Goal: Communication & Community: Answer question/provide support

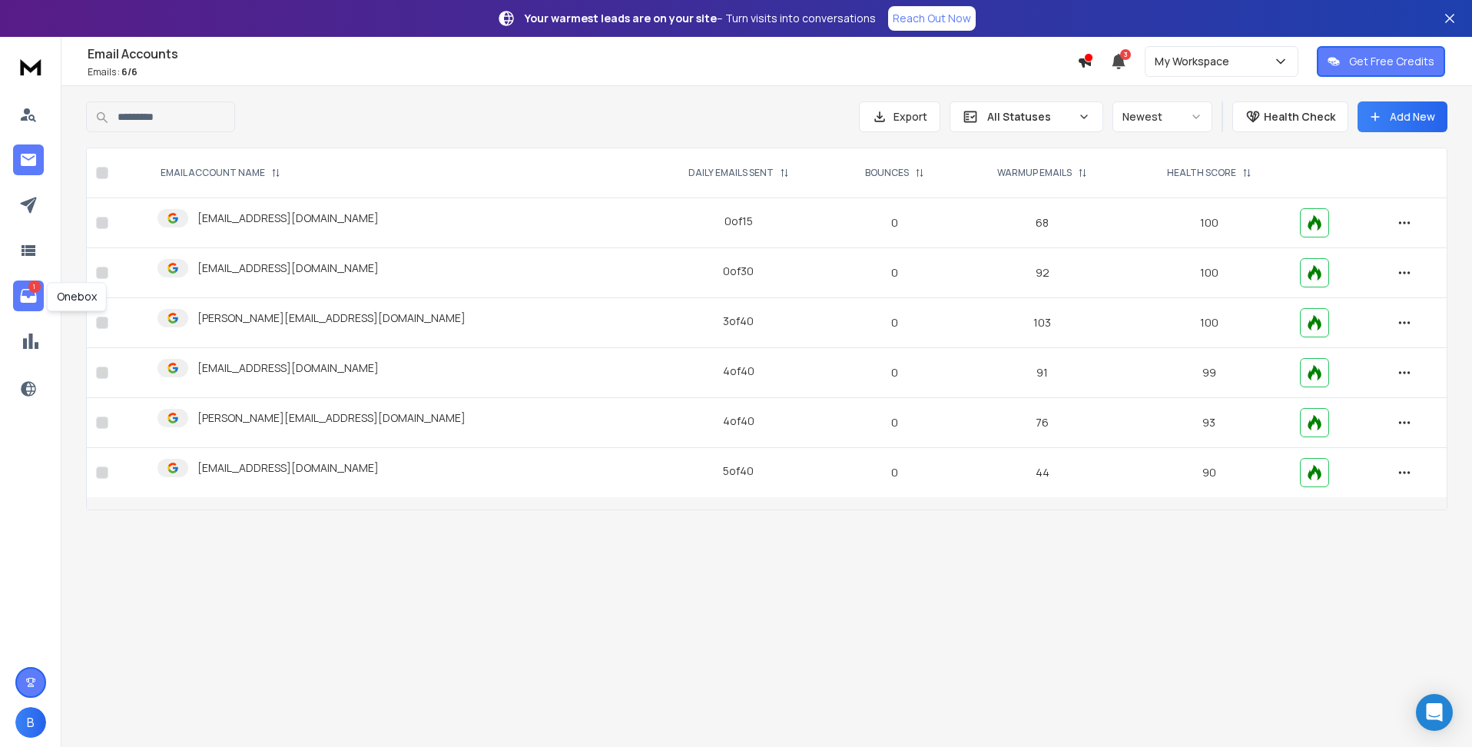
click at [22, 293] on icon at bounding box center [28, 295] width 18 height 18
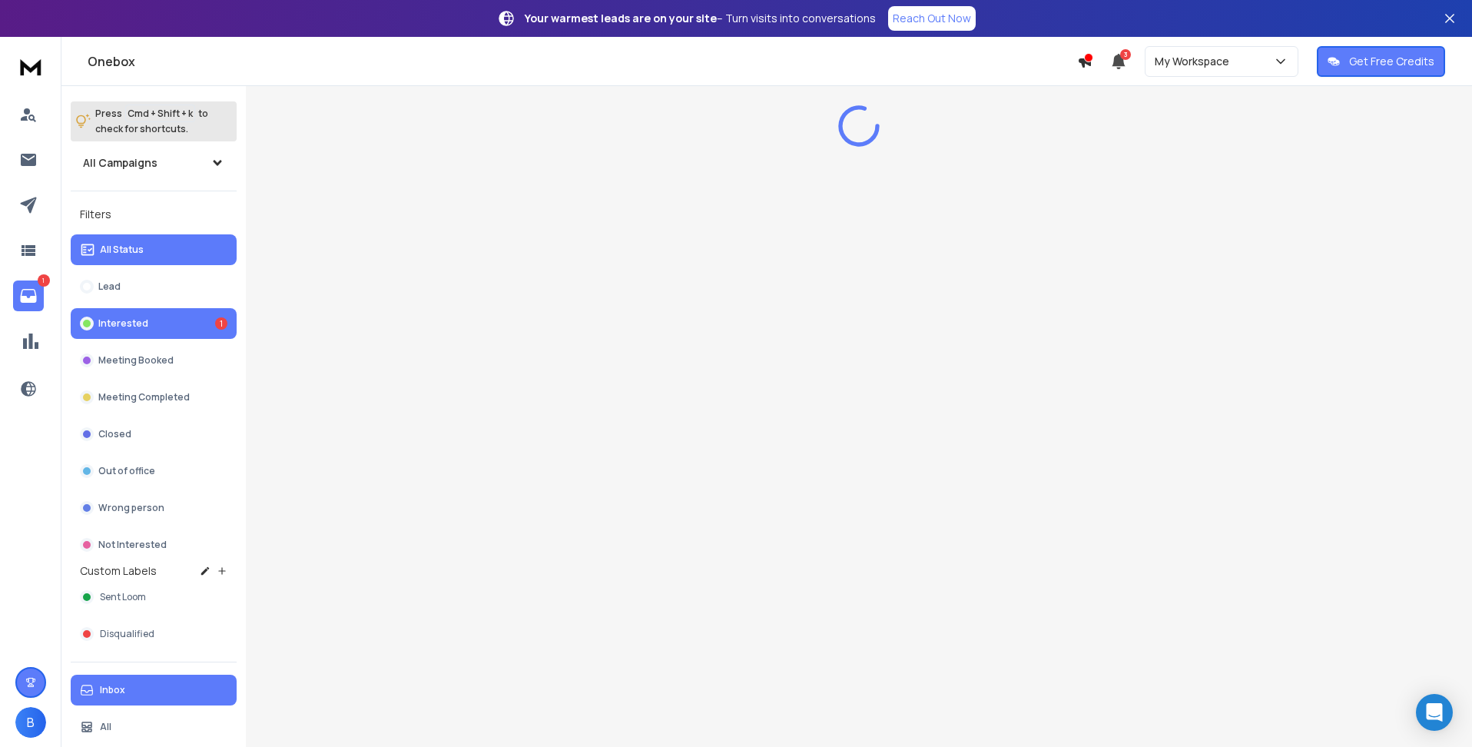
click at [128, 326] on p "Interested" at bounding box center [123, 323] width 50 height 12
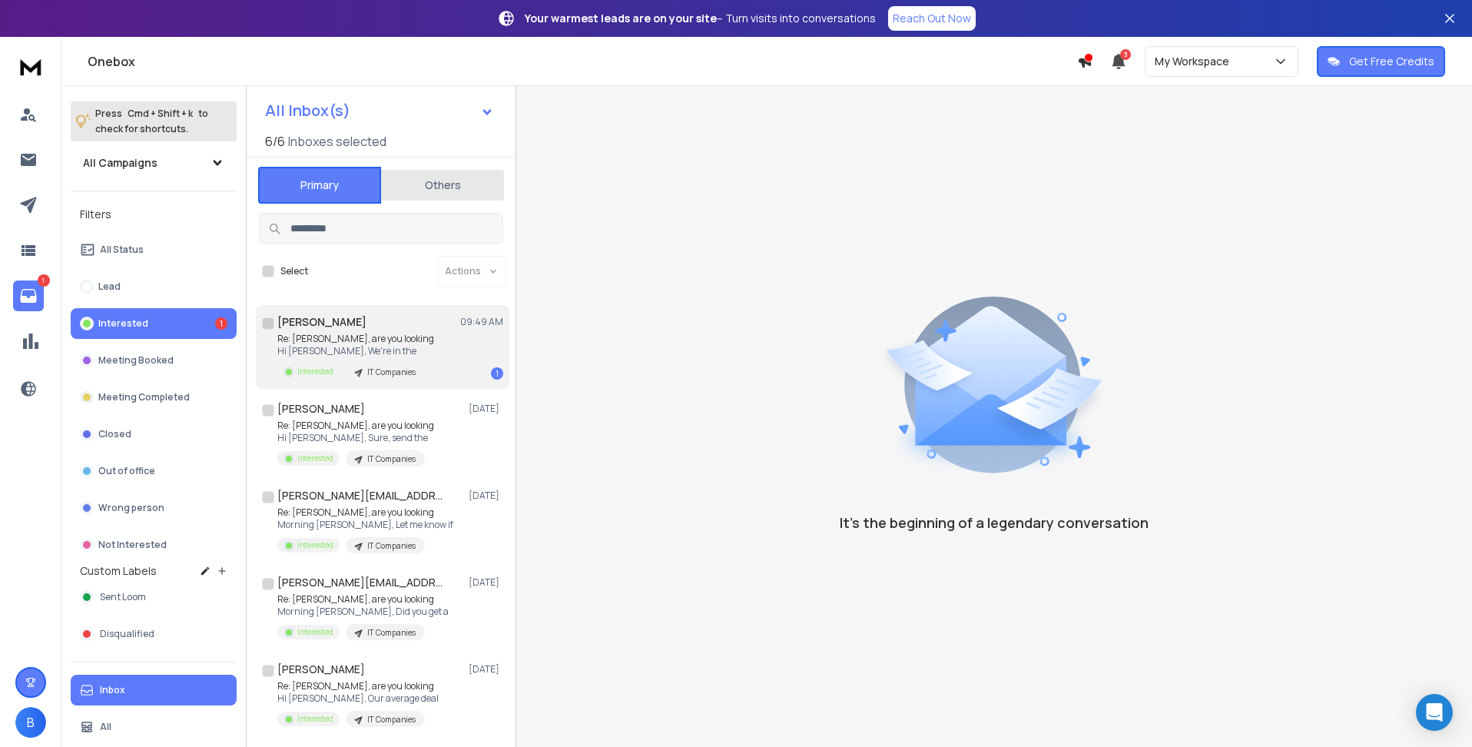
click at [403, 343] on p "Re: [PERSON_NAME], are you looking" at bounding box center [355, 339] width 157 height 12
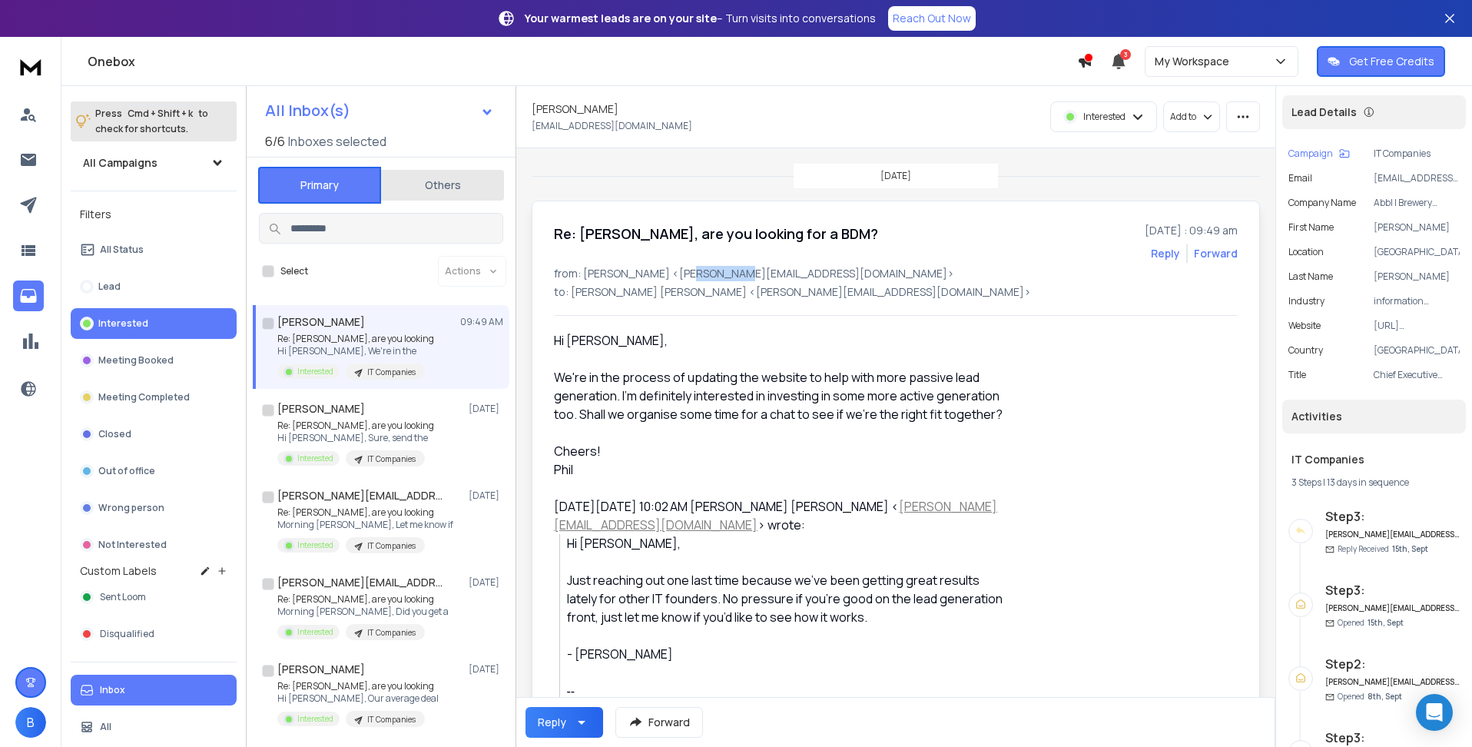
drag, startPoint x: 674, startPoint y: 274, endPoint x: 714, endPoint y: 273, distance: 39.2
click at [714, 273] on p "from: [PERSON_NAME] <[PERSON_NAME][EMAIL_ADDRESS][DOMAIN_NAME]>" at bounding box center [896, 273] width 684 height 15
copy p "[DOMAIN_NAME]"
click at [738, 412] on div "We're in the process of updating the website to help with more passive lead gen…" at bounding box center [778, 395] width 449 height 55
drag, startPoint x: 639, startPoint y: 409, endPoint x: 704, endPoint y: 411, distance: 65.3
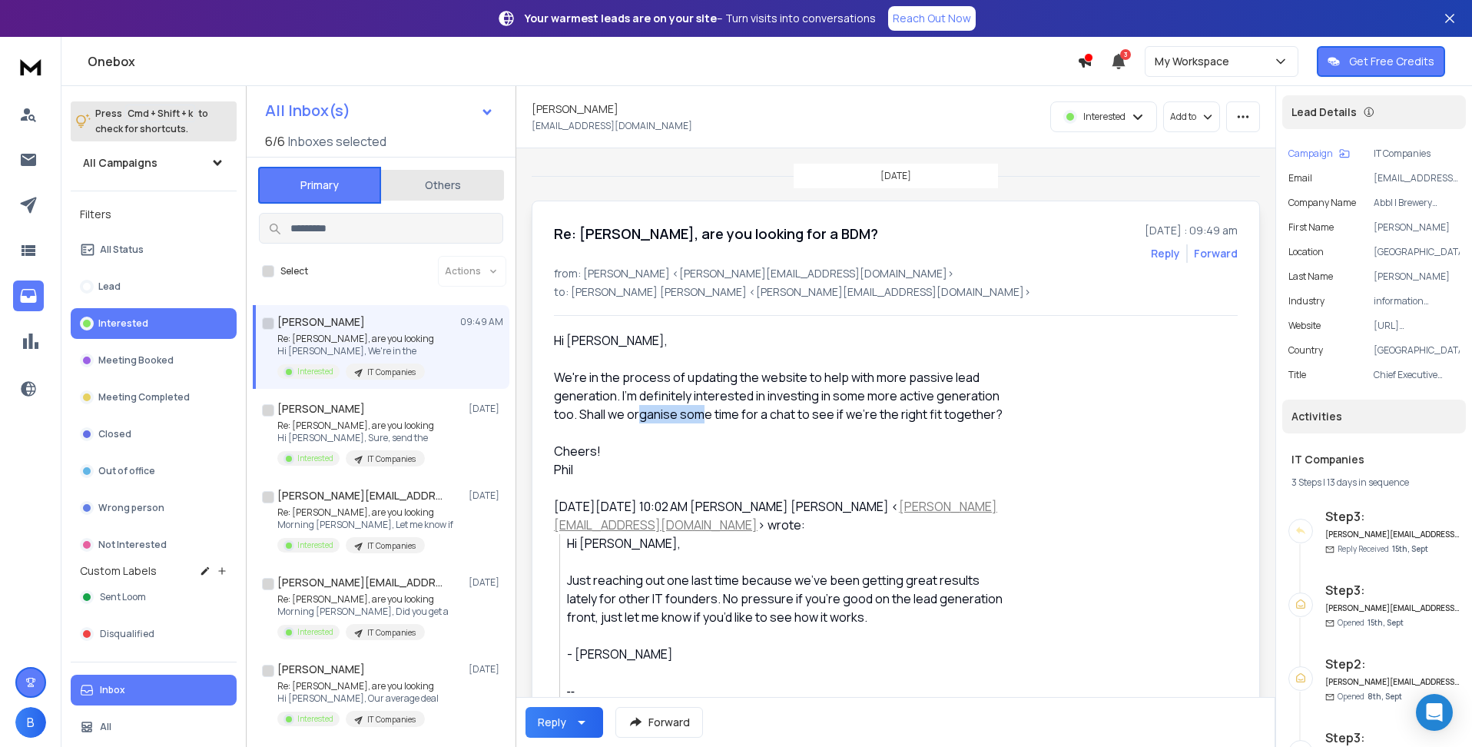
click at [704, 411] on div "We're in the process of updating the website to help with more passive lead gen…" at bounding box center [778, 395] width 449 height 55
click at [811, 422] on div "We're in the process of updating the website to help with more passive lead gen…" at bounding box center [778, 395] width 449 height 55
drag, startPoint x: 673, startPoint y: 271, endPoint x: 713, endPoint y: 272, distance: 39.9
click at [713, 272] on p "from: [PERSON_NAME] <[PERSON_NAME][EMAIL_ADDRESS][DOMAIN_NAME]>" at bounding box center [896, 273] width 684 height 15
click at [721, 412] on div "We're in the process of updating the website to help with more passive lead gen…" at bounding box center [778, 395] width 449 height 55
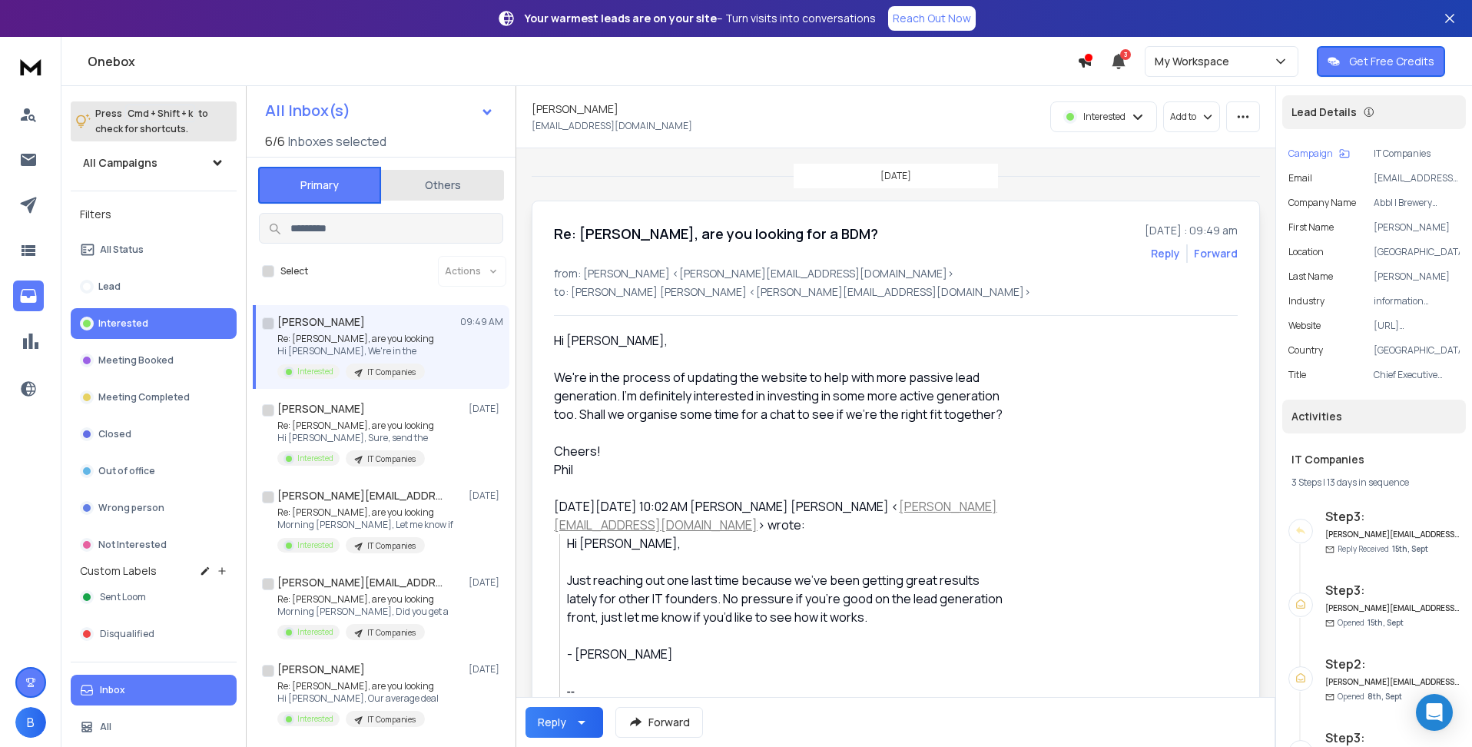
click at [1166, 252] on button "Reply" at bounding box center [1165, 253] width 29 height 15
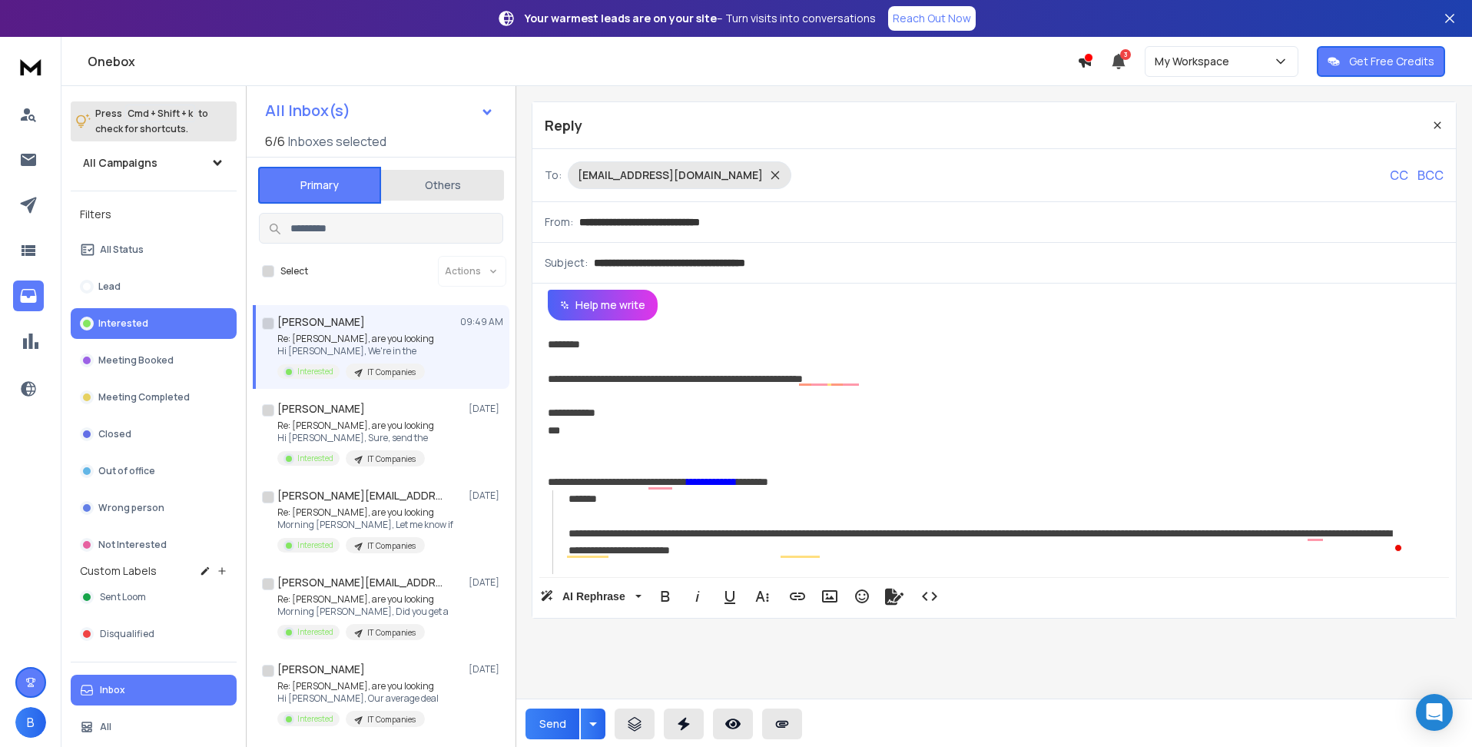
click at [615, 442] on div "To enrich screen reader interactions, please activate Accessibility in Grammarl…" at bounding box center [994, 447] width 892 height 17
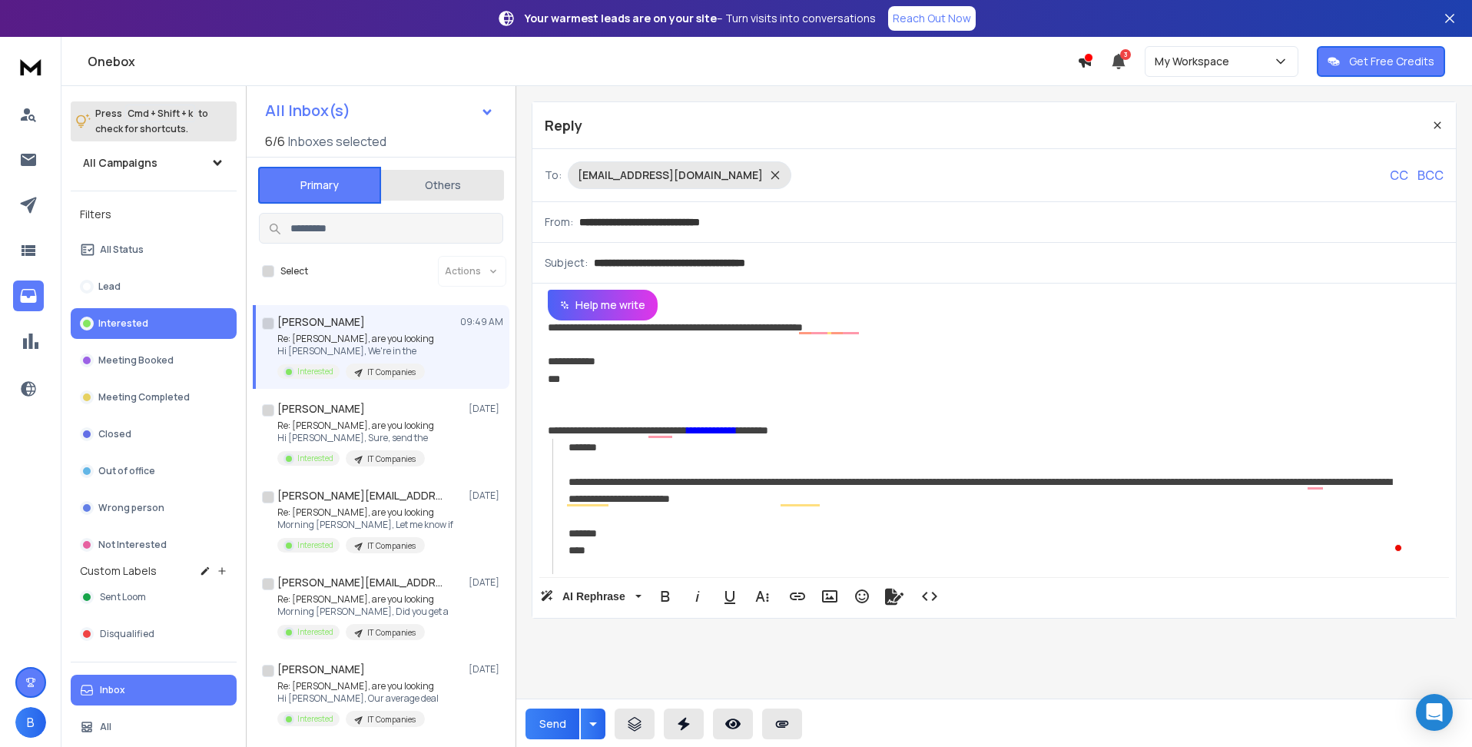
scroll to position [37, 0]
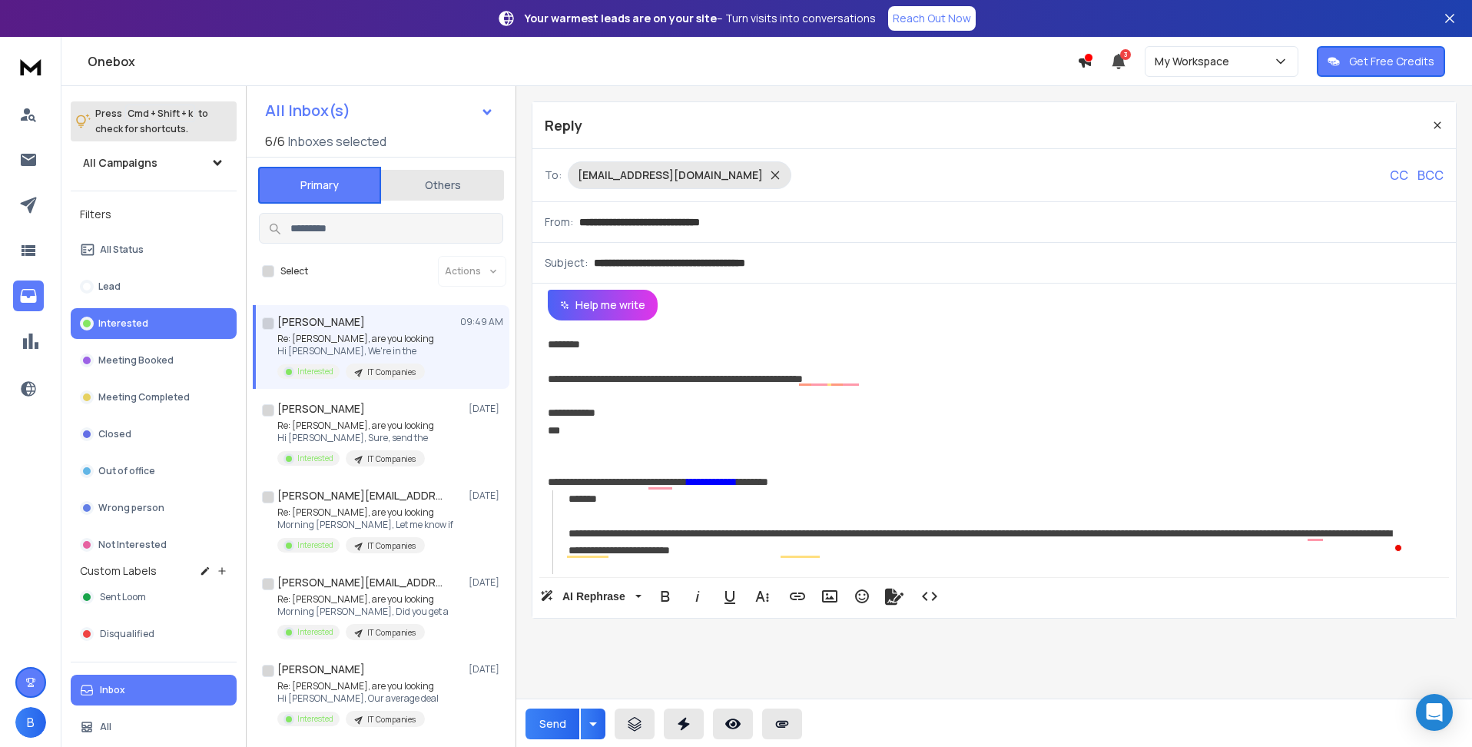
click at [551, 379] on div "**********" at bounding box center [977, 378] width 858 height 17
click at [588, 435] on div "***" at bounding box center [977, 430] width 858 height 17
click at [553, 717] on button "Send" at bounding box center [552, 723] width 54 height 31
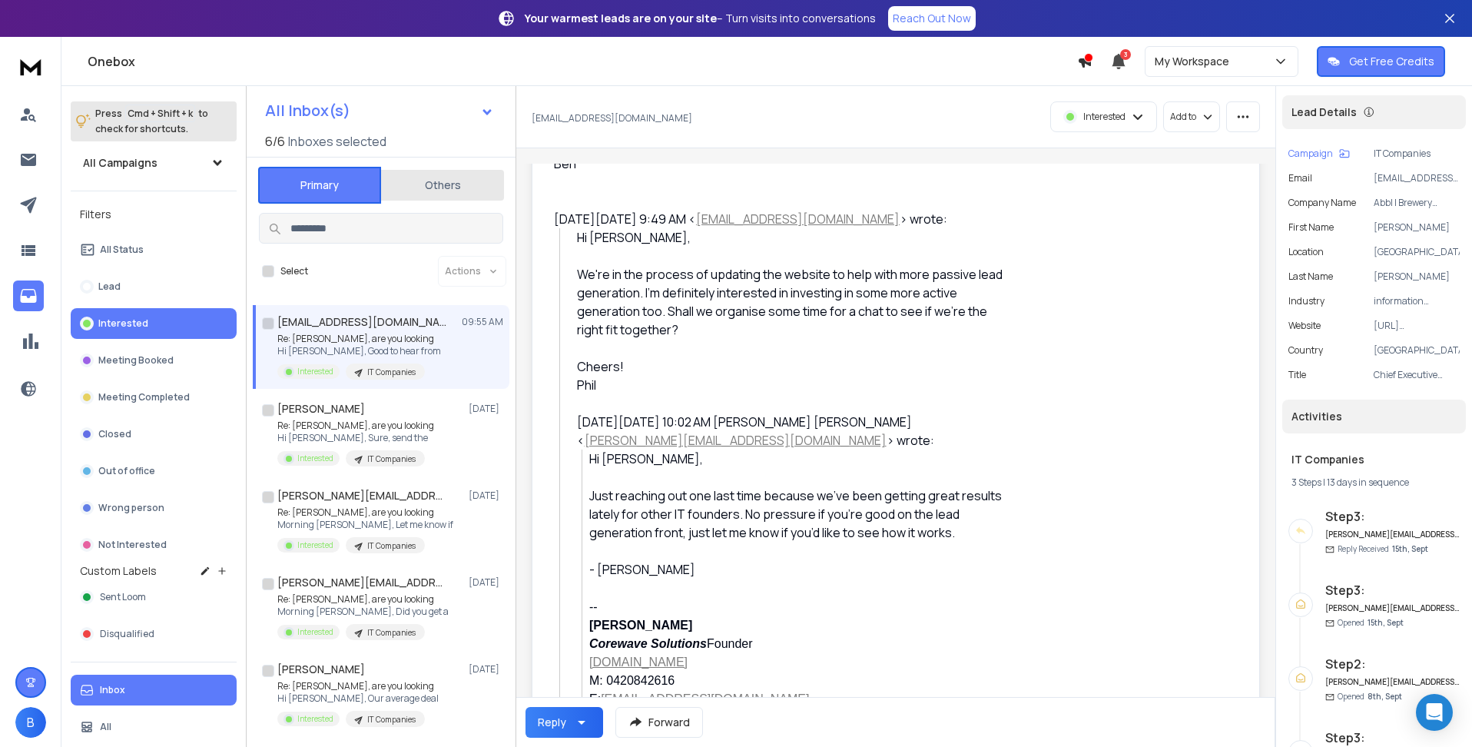
scroll to position [50, 0]
